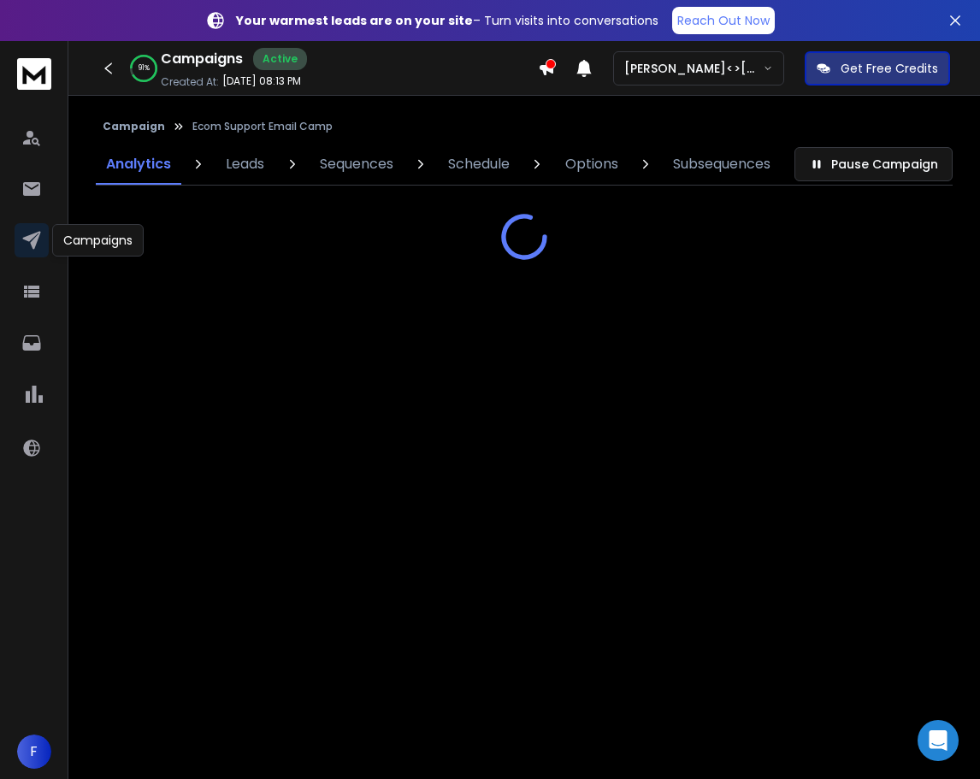
click at [36, 245] on icon at bounding box center [31, 240] width 21 height 21
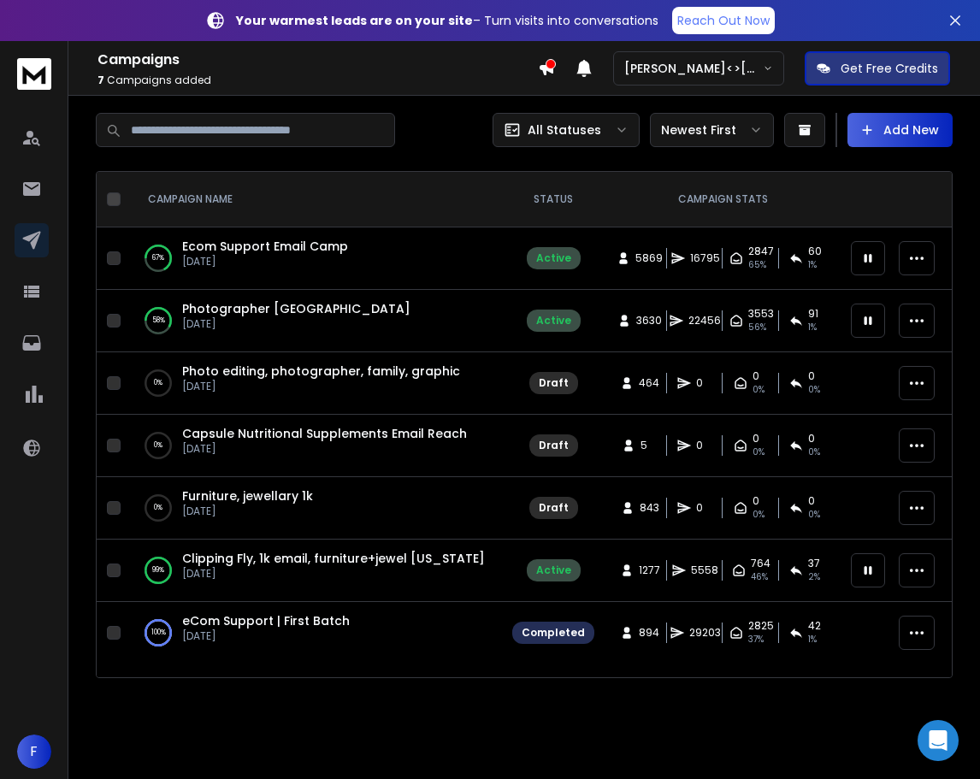
click at [243, 320] on p "[DATE]" at bounding box center [296, 324] width 228 height 14
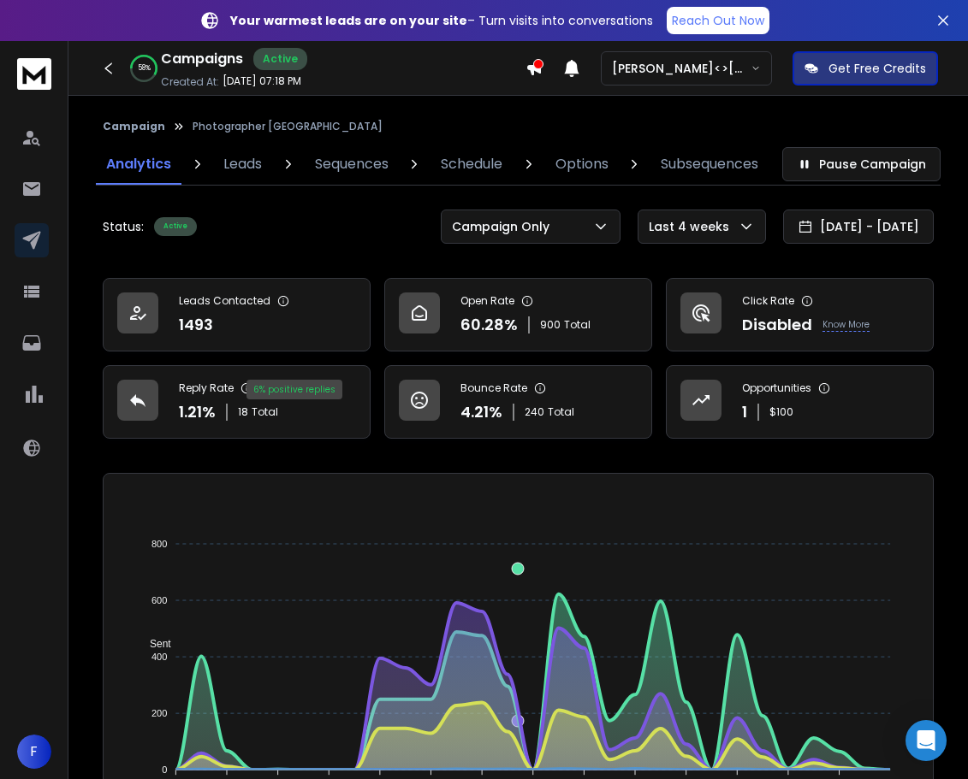
click at [488, 399] on div "Bounce Rate 4.21 % 240 Total" at bounding box center [517, 402] width 114 height 44
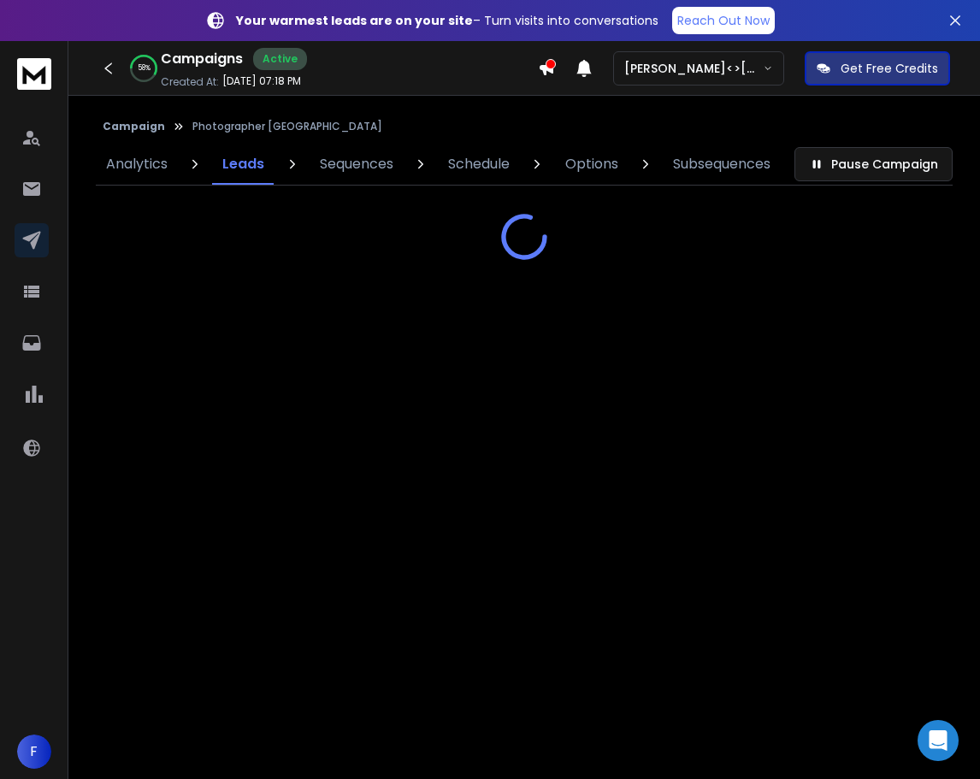
click at [498, 447] on div "Your warmest leads are on your site – Turn visits into conversations Reach Out …" at bounding box center [490, 389] width 980 height 779
click at [498, 449] on div "Your warmest leads are on your site – Turn visits into conversations Reach Out …" at bounding box center [490, 389] width 980 height 779
click at [498, 455] on div "Your warmest leads are on your site – Turn visits into conversations Reach Out …" at bounding box center [490, 389] width 980 height 779
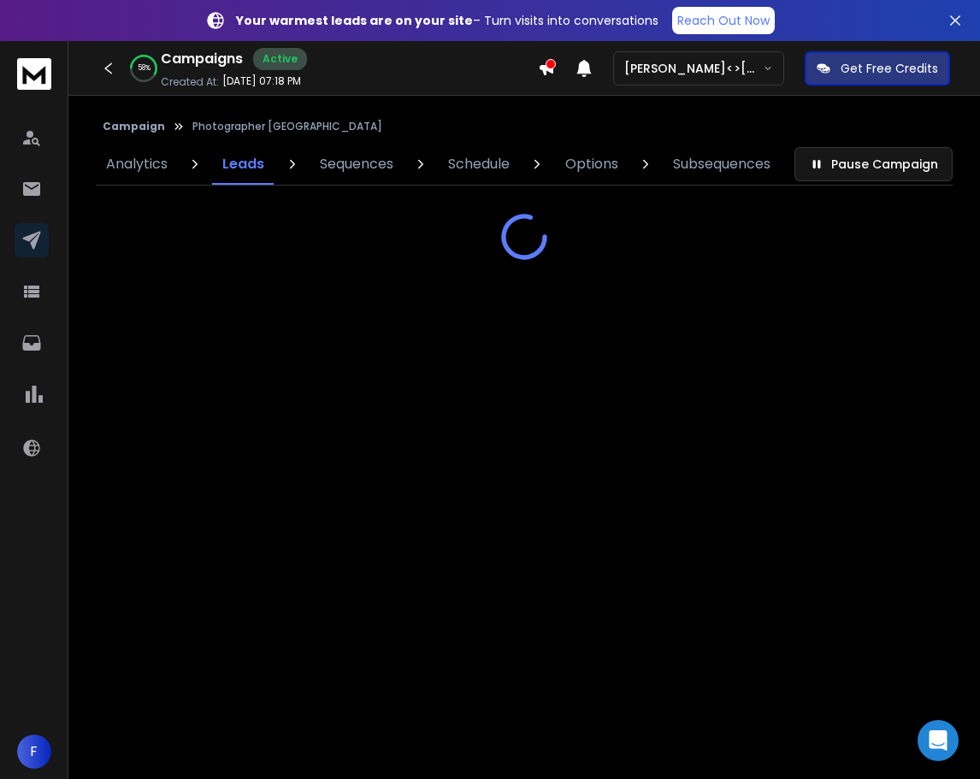
click at [498, 455] on div "Your warmest leads are on your site – Turn visits into conversations Reach Out …" at bounding box center [490, 389] width 980 height 779
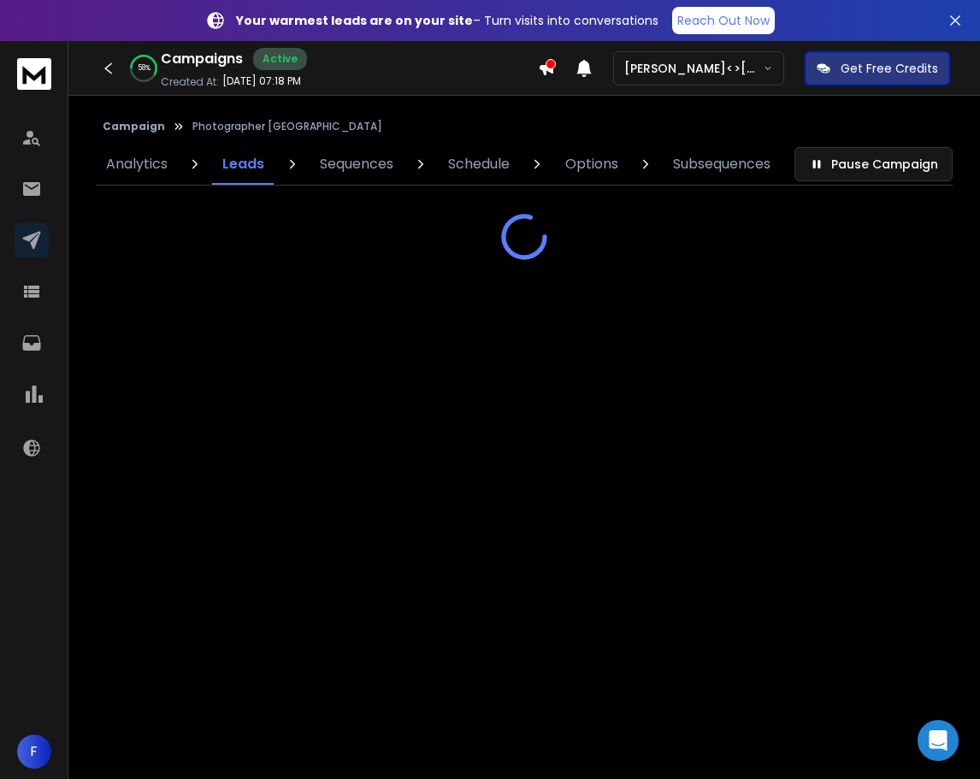
click at [498, 455] on div "Your warmest leads are on your site – Turn visits into conversations Reach Out …" at bounding box center [490, 389] width 980 height 779
click at [498, 456] on div "Your warmest leads are on your site – Turn visits into conversations Reach Out …" at bounding box center [490, 389] width 980 height 779
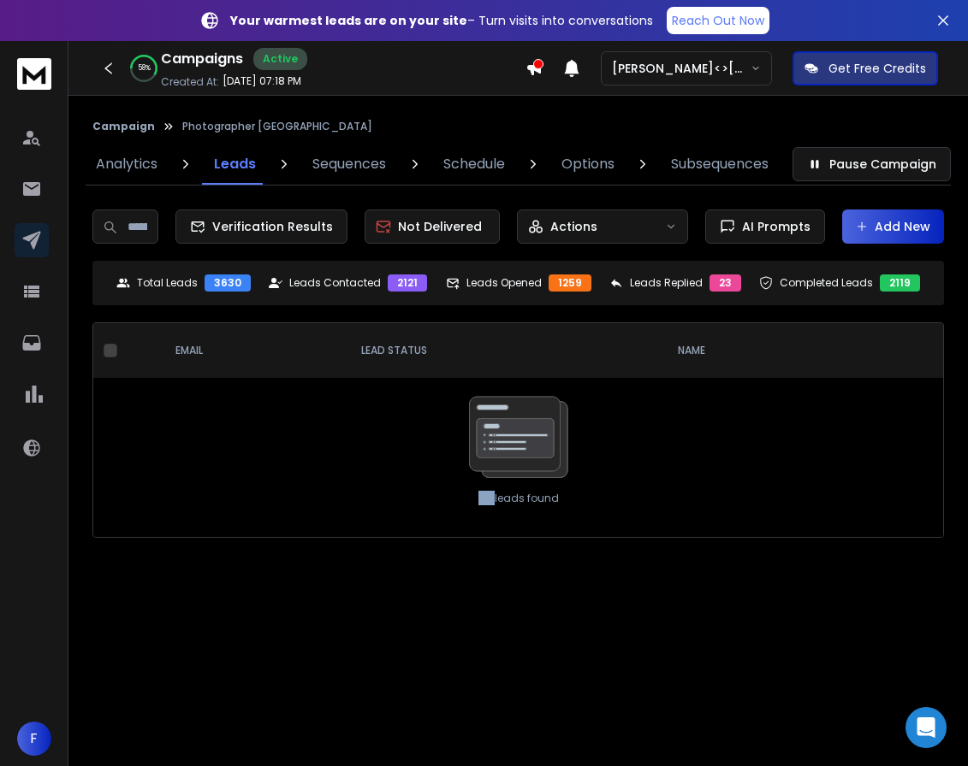
click at [498, 456] on icon at bounding box center [514, 438] width 77 height 39
click at [498, 457] on icon at bounding box center [514, 438] width 77 height 39
click at [39, 223] on link at bounding box center [32, 240] width 34 height 34
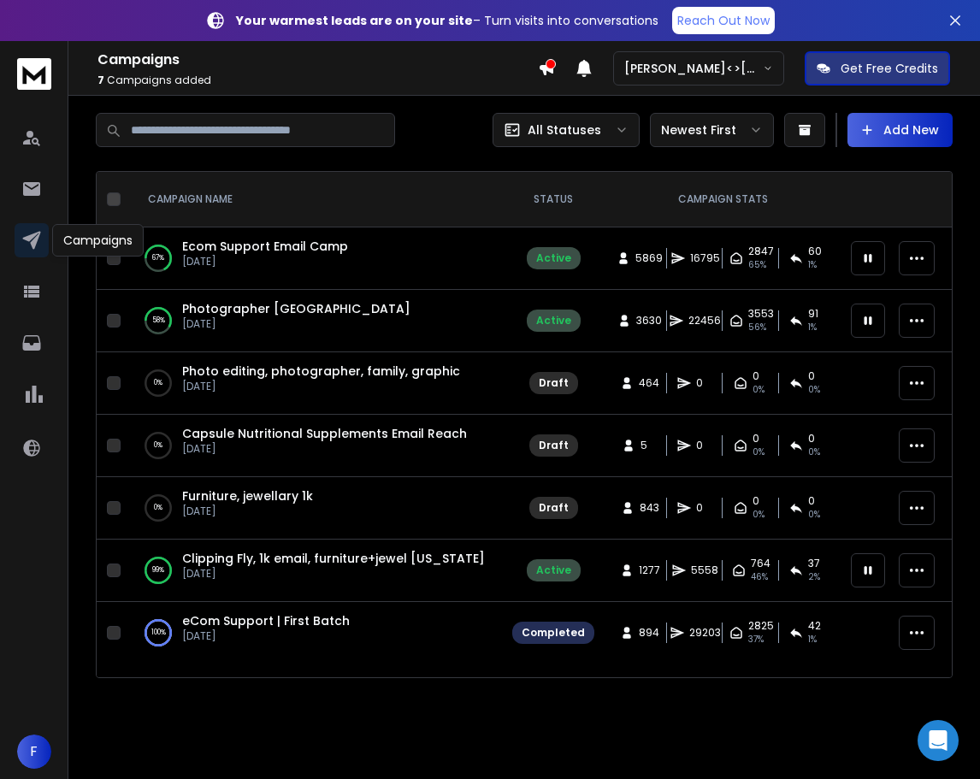
click at [239, 237] on td "67 % Ecom Support Email Camp [DATE]" at bounding box center [314, 259] width 375 height 62
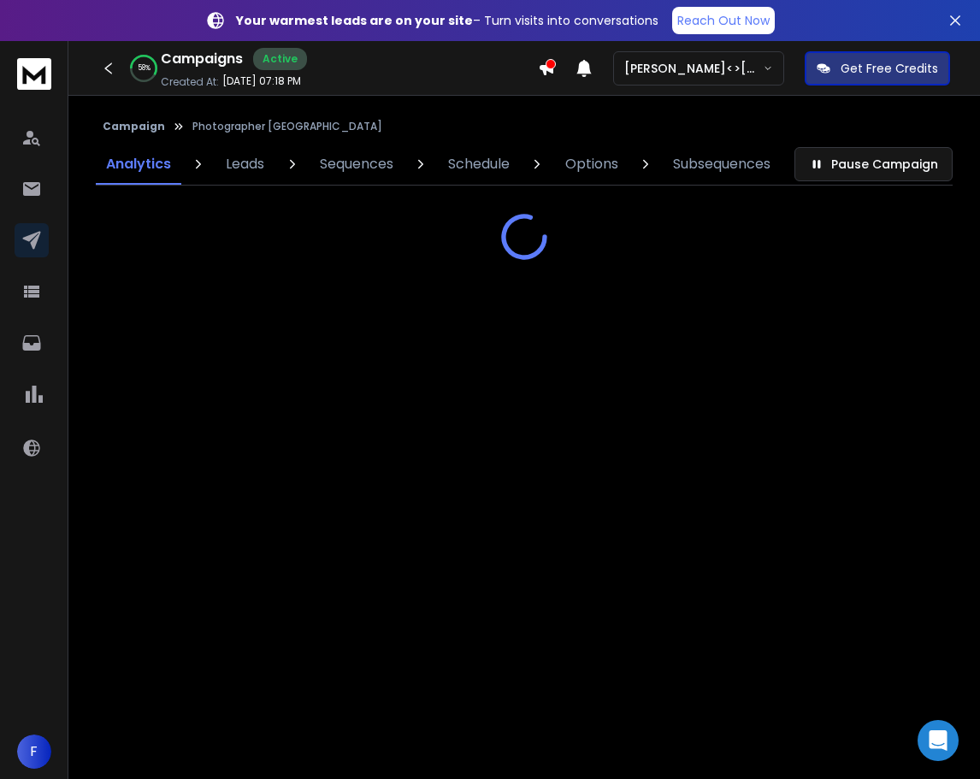
click at [410, 348] on div "Your warmest leads are on your site – Turn visits into conversations Reach Out …" at bounding box center [490, 389] width 980 height 779
click at [411, 352] on div "Your warmest leads are on your site – Turn visits into conversations Reach Out …" at bounding box center [490, 389] width 980 height 779
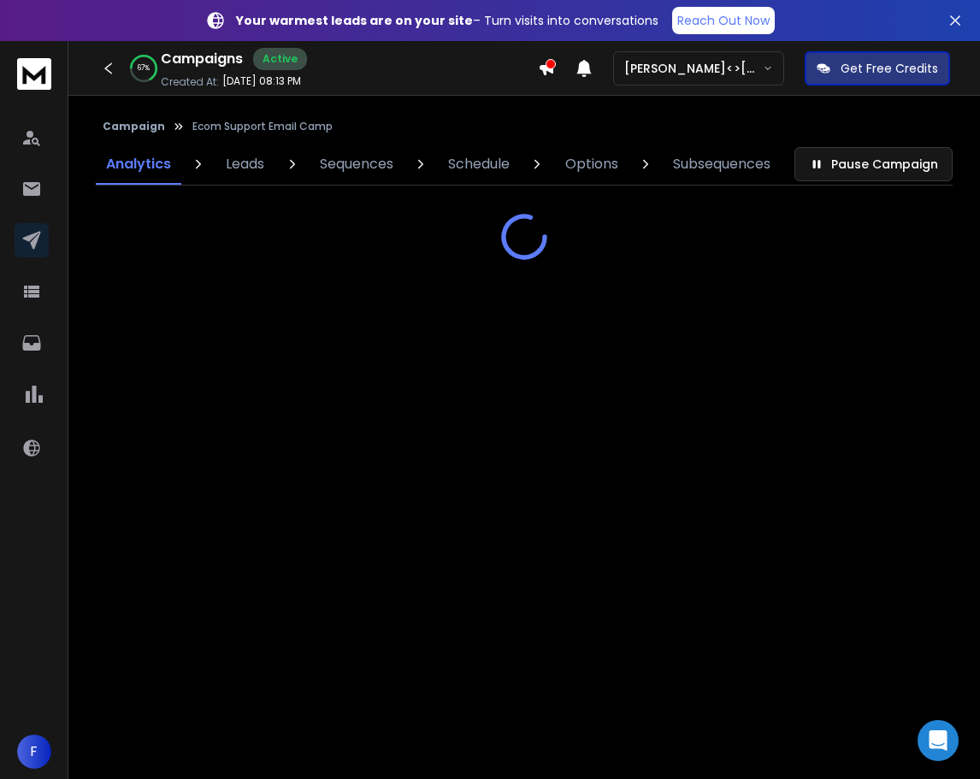
click at [411, 352] on div "Your warmest leads are on your site – Turn visits into conversations Reach Out …" at bounding box center [490, 389] width 980 height 779
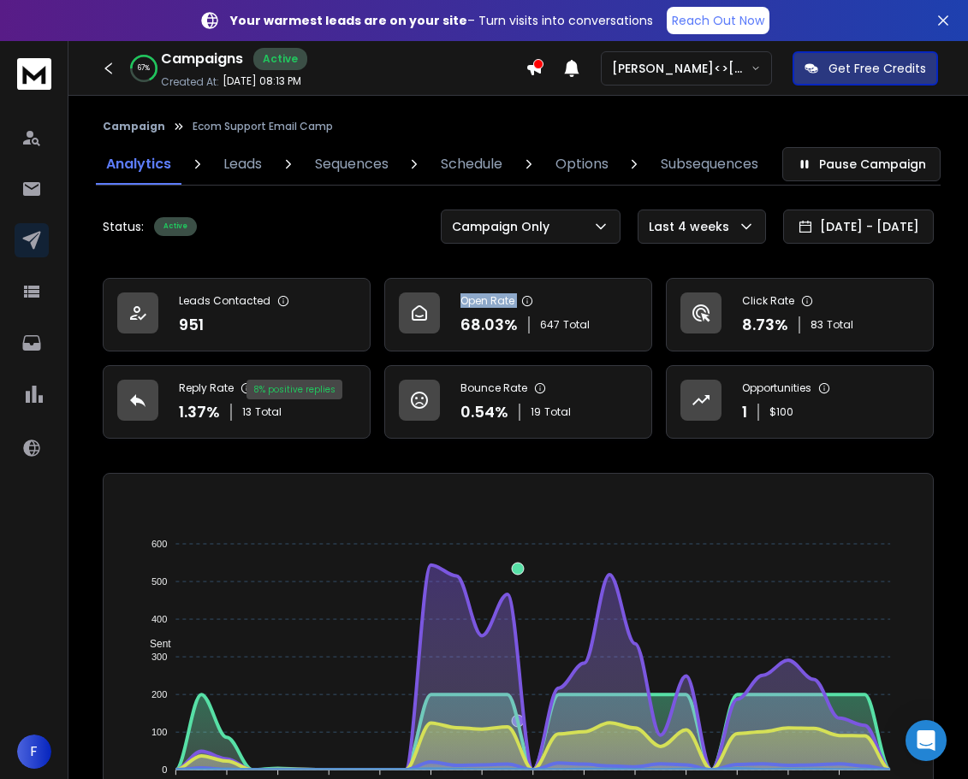
click at [411, 352] on div "Leads Contacted 951 Open Rate 68.03 % 647 Total Click Rate 8.73 % 83 Total Repl…" at bounding box center [518, 358] width 831 height 161
click at [482, 398] on div "Bounce Rate 0.54 % 19 Total" at bounding box center [515, 402] width 110 height 44
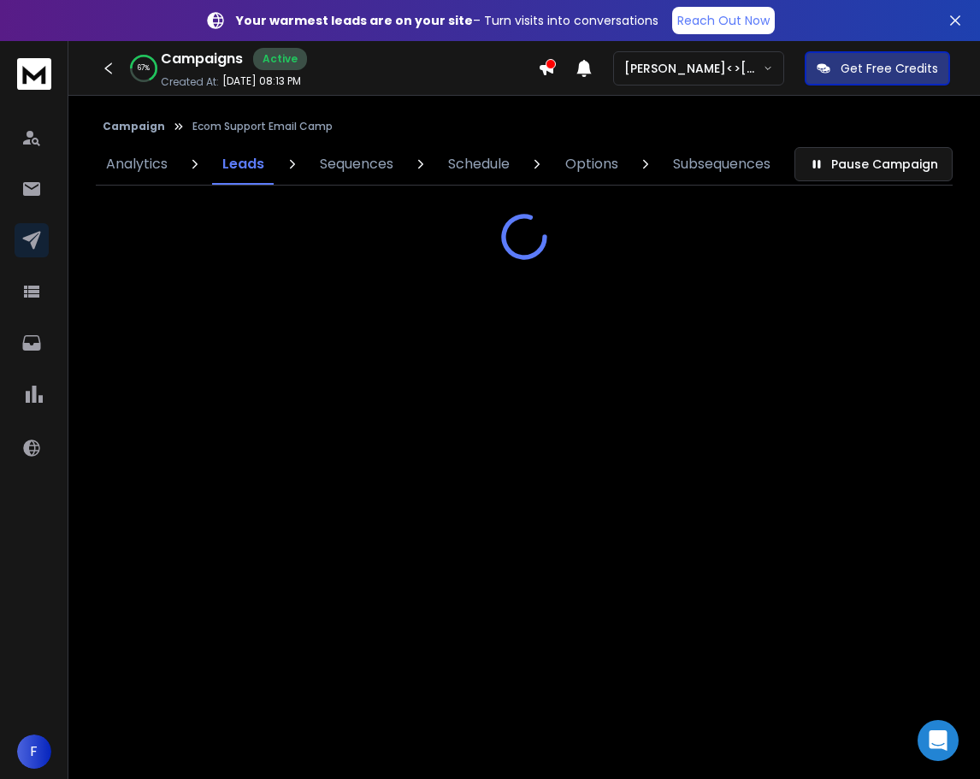
click at [380, 398] on div "Your warmest leads are on your site – Turn visits into conversations Reach Out …" at bounding box center [490, 389] width 980 height 779
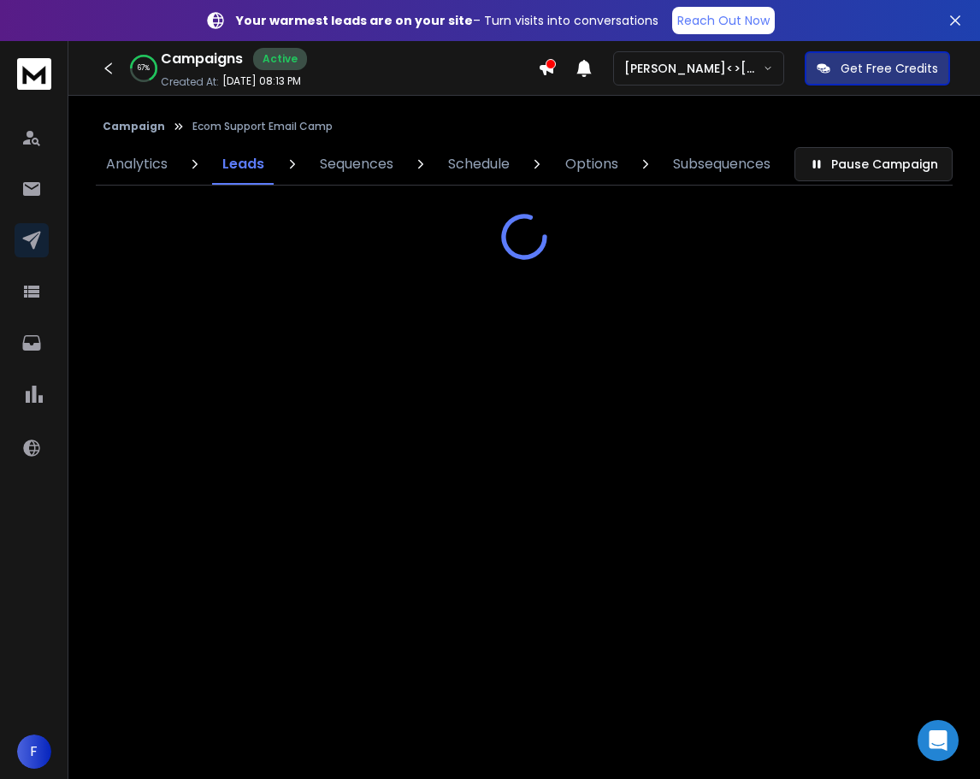
click at [380, 398] on div "Your warmest leads are on your site – Turn visits into conversations Reach Out …" at bounding box center [490, 389] width 980 height 779
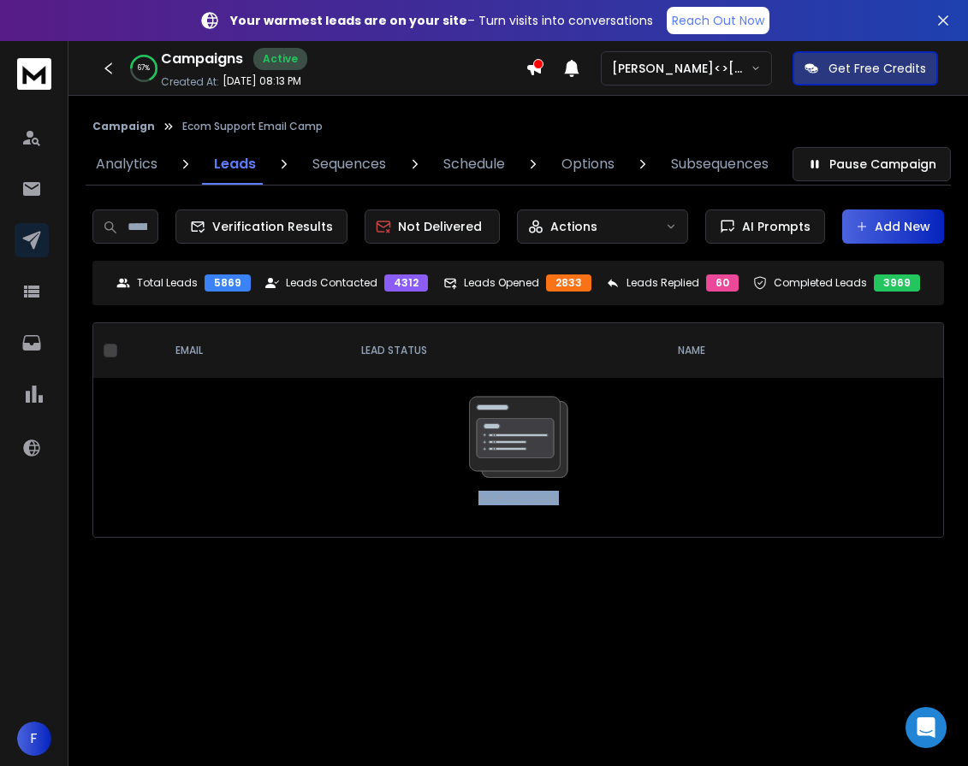
click at [380, 398] on div "No leads found" at bounding box center [518, 451] width 848 height 144
click at [380, 399] on div "No leads found" at bounding box center [518, 451] width 848 height 144
click at [40, 226] on link at bounding box center [32, 240] width 34 height 34
